Goal: Communication & Community: Answer question/provide support

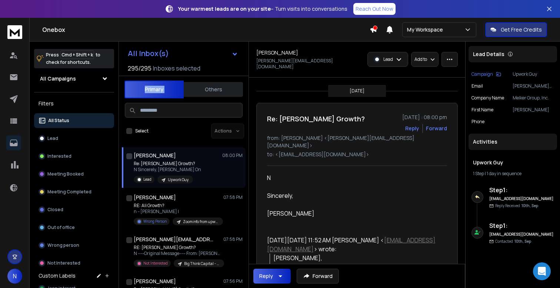
click at [205, 79] on div "All Inbox(s) 295 / 295 Inboxes selected Primary Others Select Actions [PERSON_N…" at bounding box center [184, 186] width 130 height 288
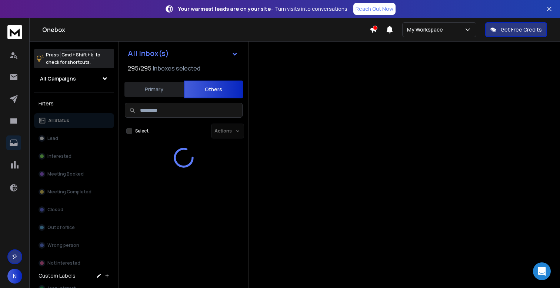
click at [205, 85] on button "Others" at bounding box center [213, 89] width 59 height 18
click at [205, 87] on button "Others" at bounding box center [213, 89] width 59 height 18
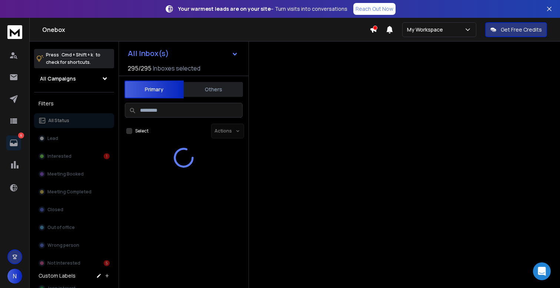
click at [144, 89] on button "Primary" at bounding box center [154, 89] width 59 height 18
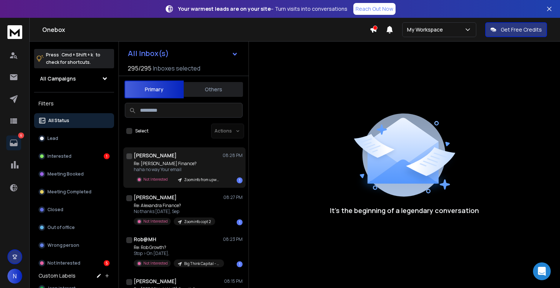
click at [194, 162] on p "Re: [PERSON_NAME] Finance?" at bounding box center [178, 164] width 89 height 6
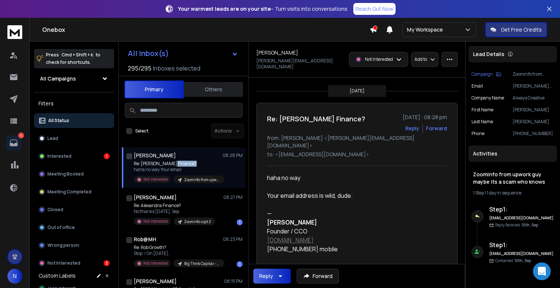
click at [297, 236] on link "[DOMAIN_NAME]" at bounding box center [290, 240] width 47 height 8
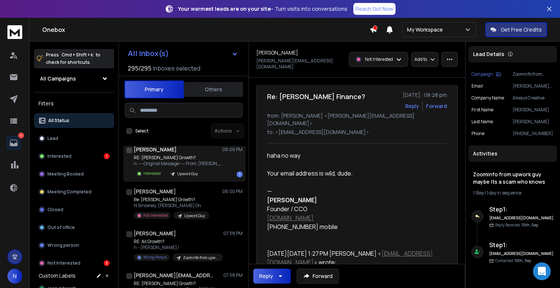
click at [192, 170] on div "Upwork Guy" at bounding box center [185, 173] width 36 height 8
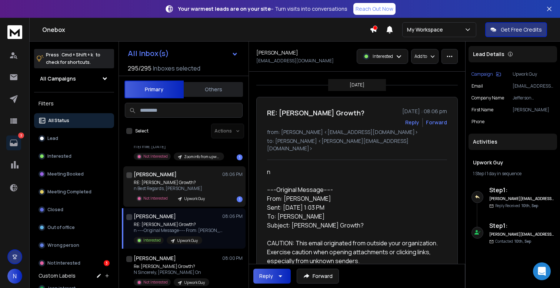
click at [195, 191] on div "RE: [PERSON_NAME] Growth? n Best Regards, [PERSON_NAME] Not Interested Upwork G…" at bounding box center [172, 190] width 76 height 23
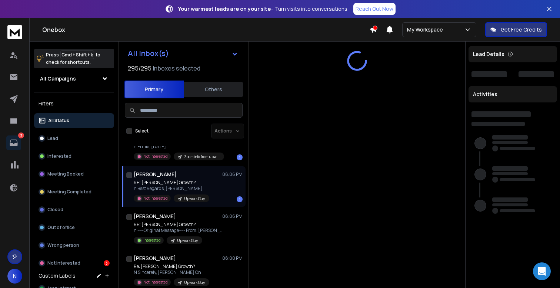
scroll to position [67, 0]
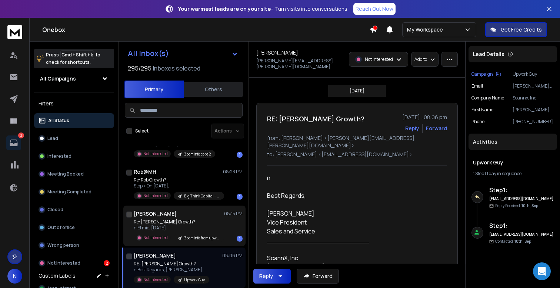
click at [189, 235] on p "Zoominfo from upwork guy maybe its a scam who knows" at bounding box center [202, 238] width 36 height 6
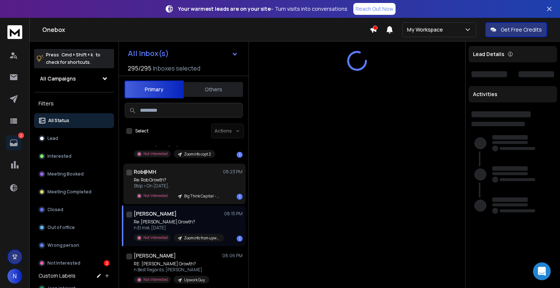
click at [180, 193] on icon at bounding box center [181, 195] width 6 height 6
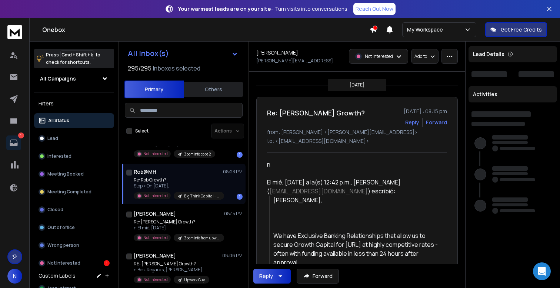
scroll to position [0, 0]
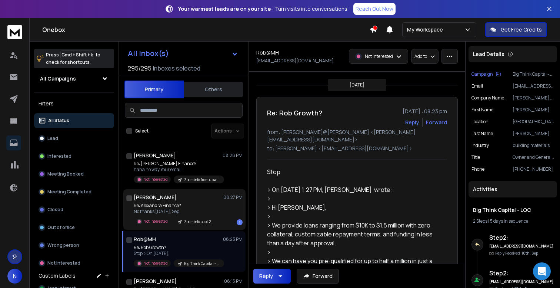
drag, startPoint x: 183, startPoint y: 229, endPoint x: 182, endPoint y: 209, distance: 20.0
click at [183, 229] on div "[PERSON_NAME] 08:27 PM Re: [PERSON_NAME] Finance? No thanks [DATE], Sep Not Int…" at bounding box center [184, 209] width 122 height 40
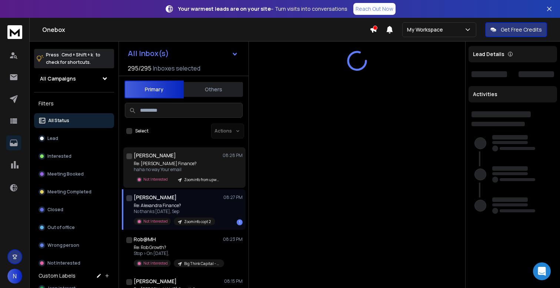
click at [183, 183] on div "Zoominfo from upwork guy maybe its a scam who knows" at bounding box center [199, 179] width 50 height 8
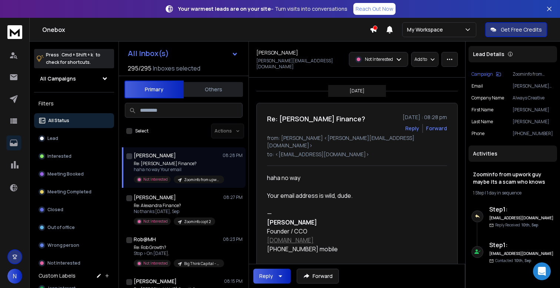
click at [196, 86] on button "Others" at bounding box center [213, 89] width 59 height 16
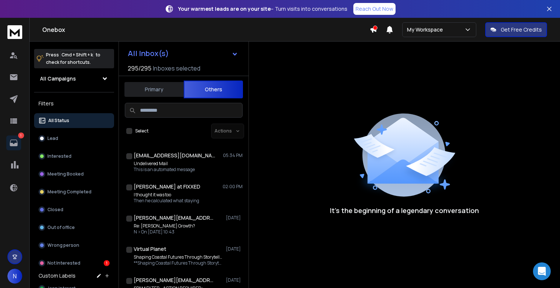
drag, startPoint x: 166, startPoint y: 86, endPoint x: 180, endPoint y: 99, distance: 18.7
click at [167, 88] on button "Primary" at bounding box center [154, 89] width 59 height 16
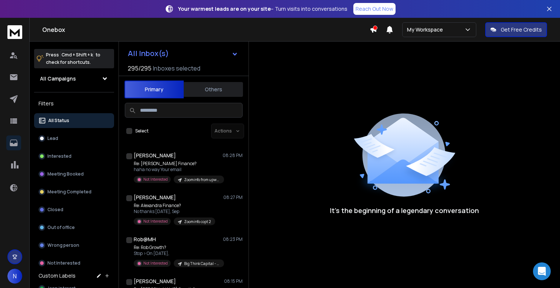
click at [176, 80] on div "All Inbox(s) 295 / 295 Inboxes selected Primary Others Select Actions [PERSON_N…" at bounding box center [184, 186] width 130 height 288
drag, startPoint x: 176, startPoint y: 80, endPoint x: 212, endPoint y: 93, distance: 37.7
click at [189, 86] on div "All Inbox(s) 295 / 295 Inboxes selected Primary Others Select Actions [PERSON_N…" at bounding box center [184, 186] width 130 height 288
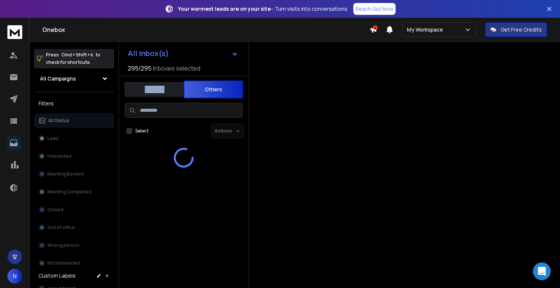
click at [212, 93] on button "Others" at bounding box center [213, 89] width 59 height 18
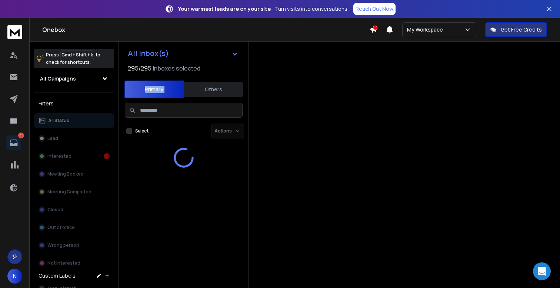
click at [159, 92] on button "Primary" at bounding box center [154, 89] width 59 height 18
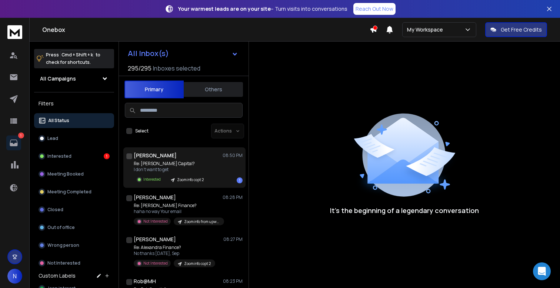
click at [238, 154] on p "08:50 PM" at bounding box center [233, 155] width 20 height 6
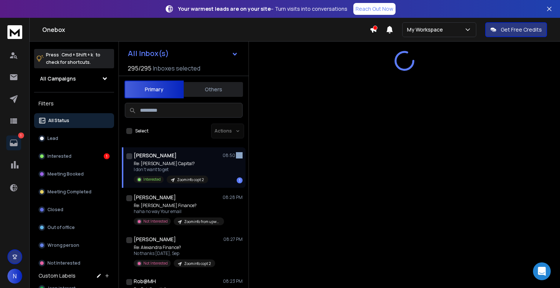
click at [238, 154] on p "08:50 PM" at bounding box center [233, 155] width 20 height 6
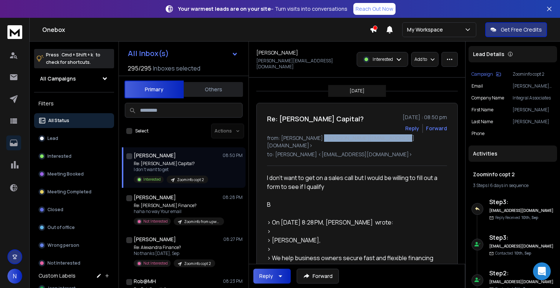
drag, startPoint x: 391, startPoint y: 131, endPoint x: 318, endPoint y: 132, distance: 72.3
click at [318, 134] on p "from: [PERSON_NAME] <[PERSON_NAME][EMAIL_ADDRESS][DOMAIN_NAME]>" at bounding box center [357, 141] width 180 height 15
copy p "[PERSON_NAME][EMAIL_ADDRESS][DOMAIN_NAME]"
click at [257, 277] on button "Reply" at bounding box center [272, 275] width 37 height 15
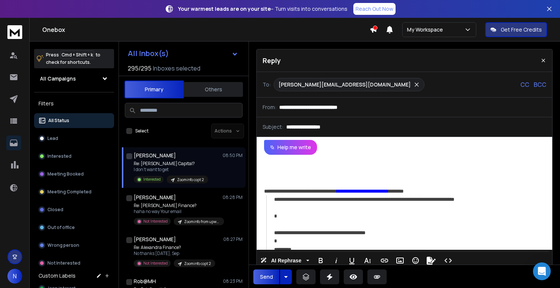
click at [382, 92] on div "To: [PERSON_NAME][EMAIL_ADDRESS][DOMAIN_NAME] CC BCC" at bounding box center [405, 84] width 296 height 25
click at [428, 86] on input at bounding box center [454, 84] width 52 height 13
paste input "**********"
type input "**********"
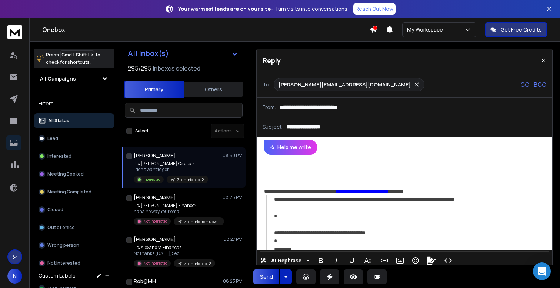
scroll to position [0, 0]
click at [317, 163] on div "**********" at bounding box center [405, 204] width 296 height 134
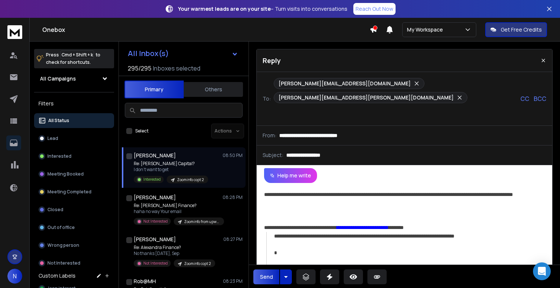
click at [265, 276] on button "Send" at bounding box center [267, 276] width 26 height 15
